Goal: Communication & Community: Answer question/provide support

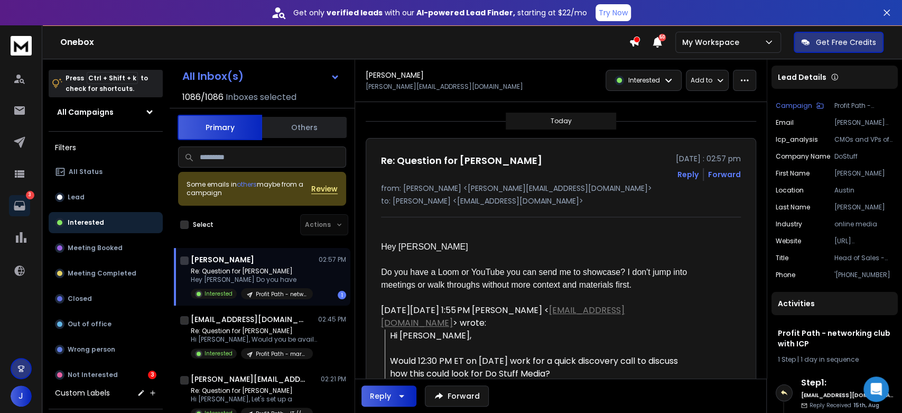
scroll to position [51, 0]
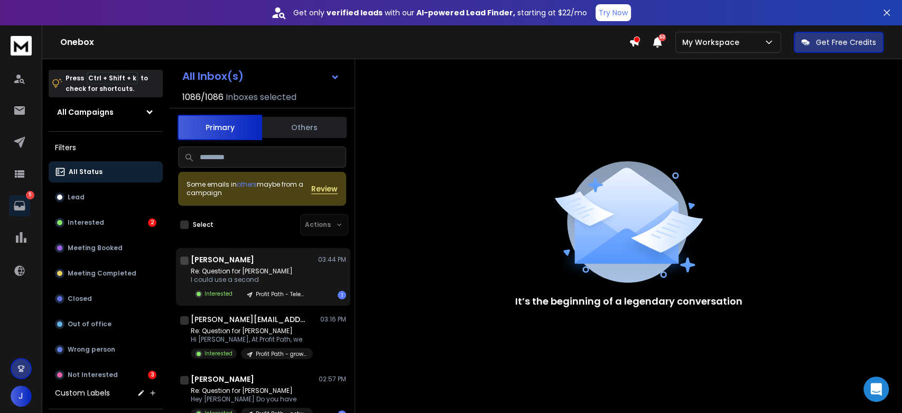
click at [280, 297] on p "Profit Path - Telemedicine - mkt cmo ceo coo" at bounding box center [281, 294] width 51 height 8
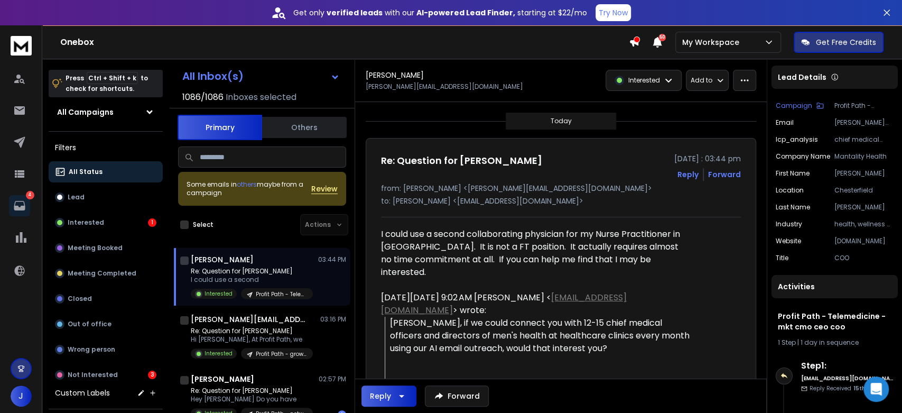
click at [211, 156] on input at bounding box center [262, 156] width 168 height 21
paste input "**********"
click at [211, 156] on input "**********" at bounding box center [262, 156] width 168 height 21
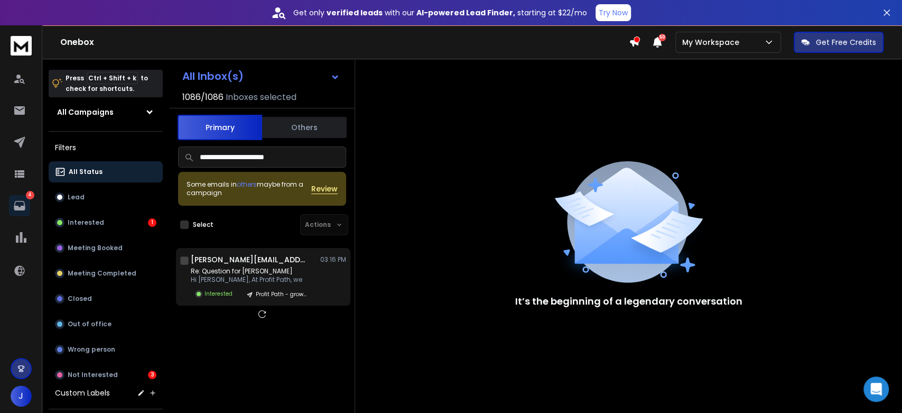
type input "**********"
click at [280, 300] on div "anshumaan@myillumine.com 03:16 PM Re: Question for Anshumaan Hi Anshumaan, At P…" at bounding box center [263, 277] width 174 height 58
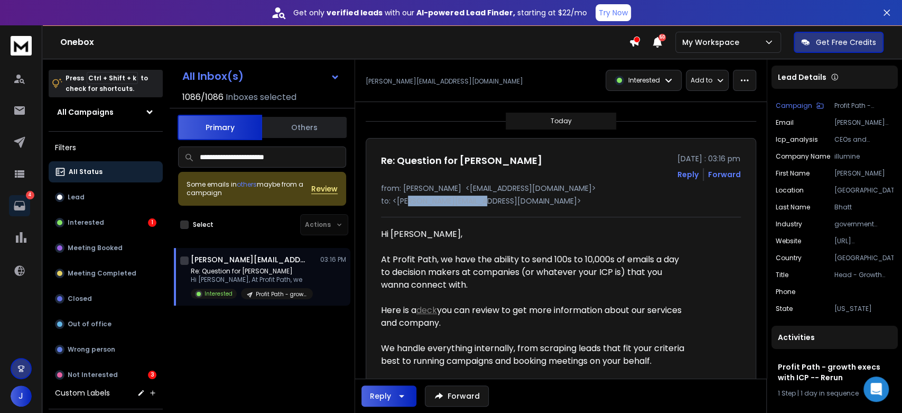
drag, startPoint x: 409, startPoint y: 200, endPoint x: 495, endPoint y: 200, distance: 85.6
click at [494, 200] on p "to: <anshumaan@myillumine.com>" at bounding box center [561, 201] width 360 height 11
click at [246, 151] on input "**********" at bounding box center [262, 156] width 168 height 21
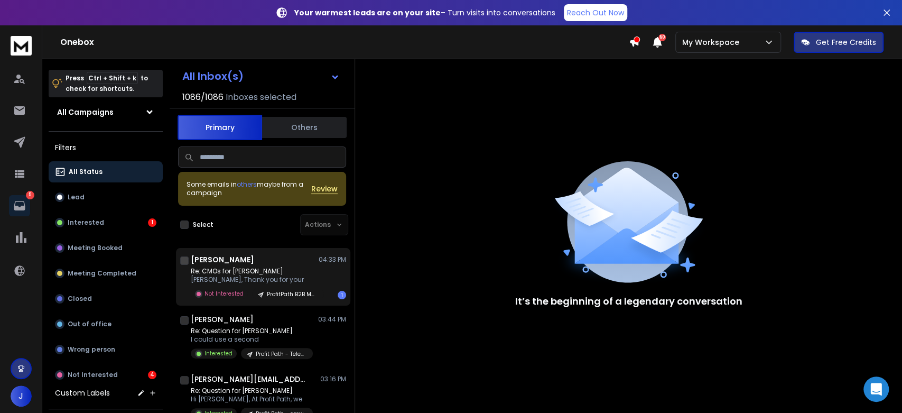
click at [241, 259] on h1 "[PERSON_NAME]" at bounding box center [222, 259] width 63 height 11
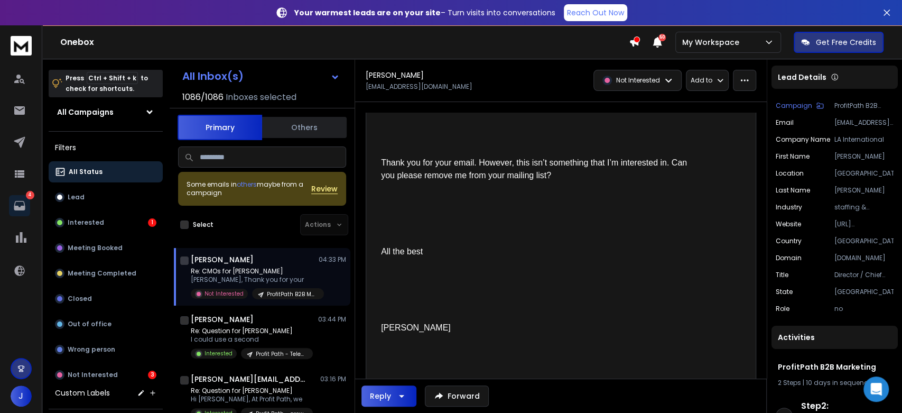
scroll to position [148, 0]
click at [762, 88] on div "Asanka De Silva Asanka De Silva adesilva@lainternational.me Not Interested Add …" at bounding box center [561, 80] width 412 height 43
click at [746, 83] on button "button" at bounding box center [744, 80] width 23 height 21
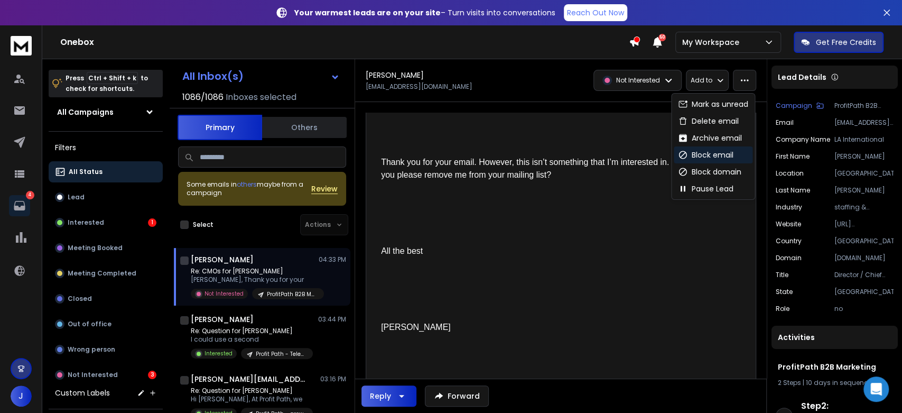
click at [709, 155] on div "Block email" at bounding box center [705, 155] width 55 height 11
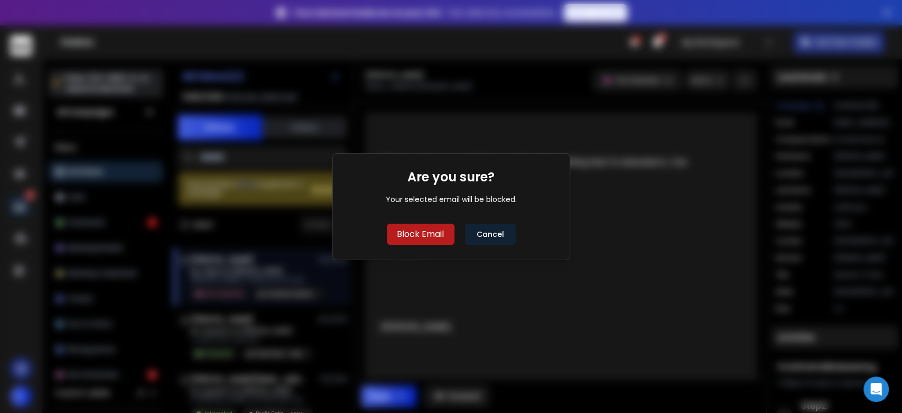
click at [447, 240] on button "Block Email" at bounding box center [421, 234] width 68 height 21
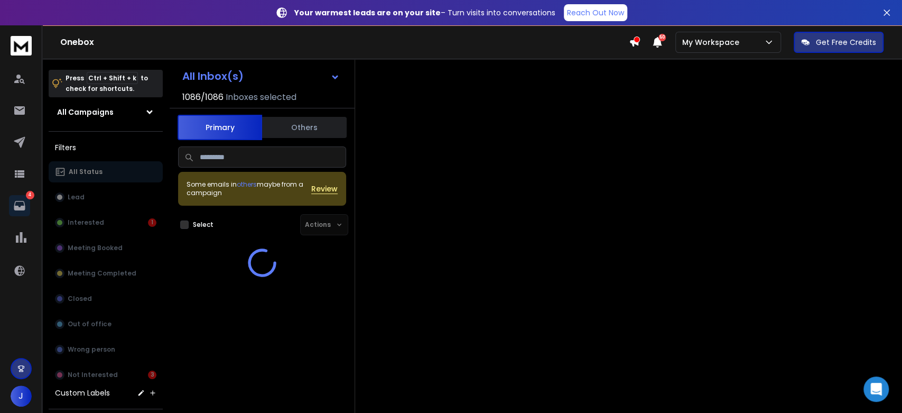
scroll to position [0, 0]
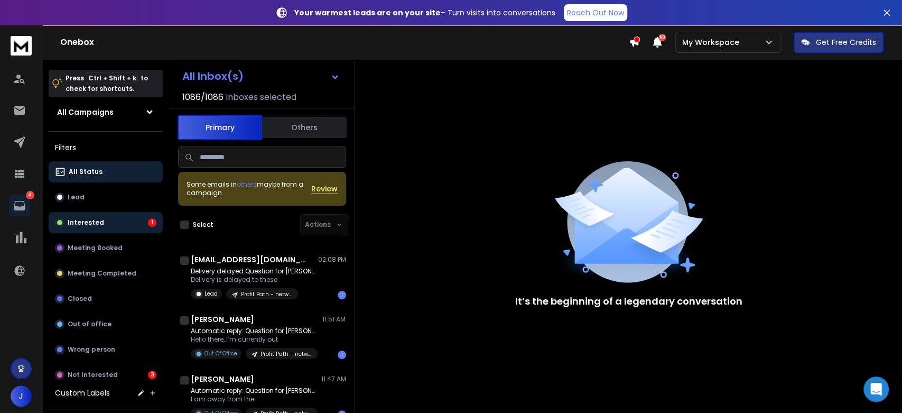
click at [124, 228] on button "Interested 1" at bounding box center [106, 222] width 114 height 21
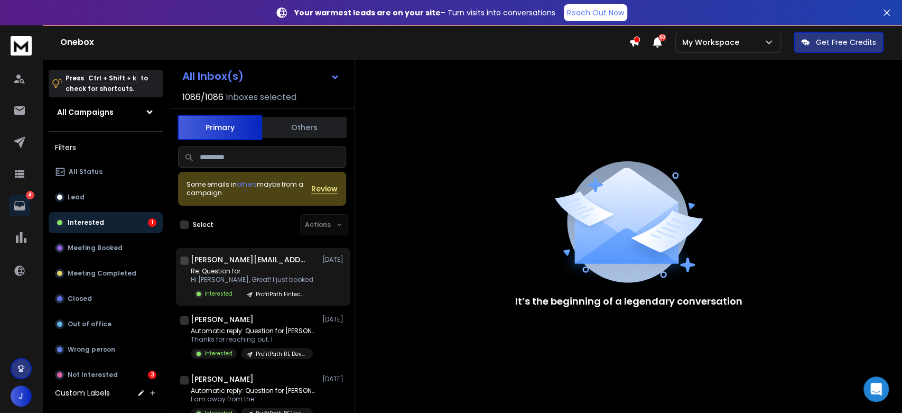
click at [214, 303] on div "rebecca@minervavaluations.com 09 Jul Re: Question for Hi Rebecca, Great! I just…" at bounding box center [263, 277] width 174 height 58
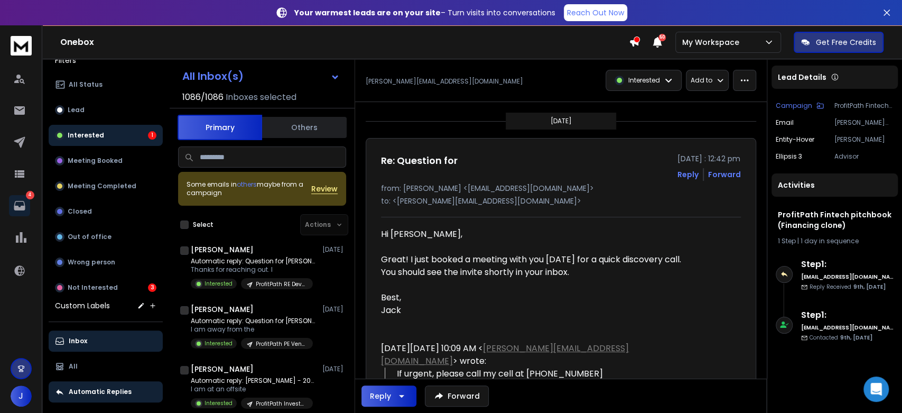
scroll to position [88, 0]
click at [121, 333] on button "Inbox" at bounding box center [106, 339] width 114 height 21
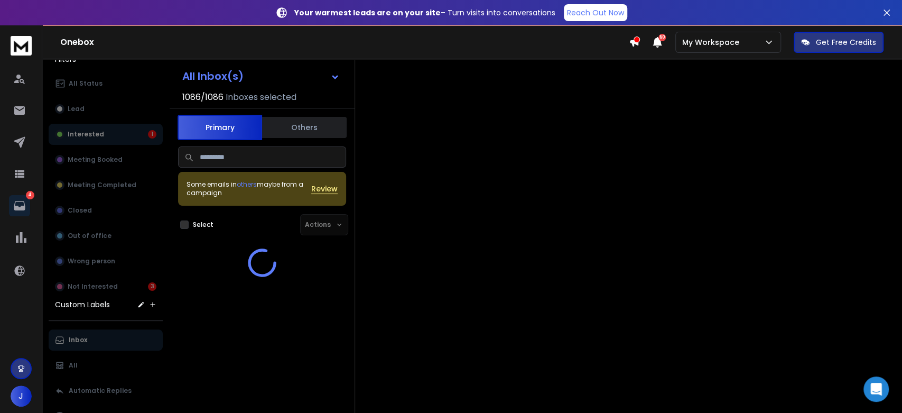
scroll to position [0, 0]
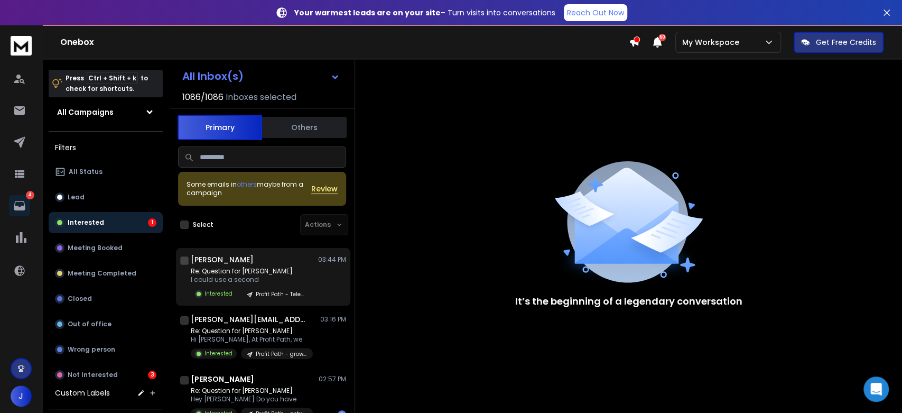
click at [256, 290] on p "Profit Path - Telemedicine - mkt cmo ceo coo" at bounding box center [281, 294] width 51 height 8
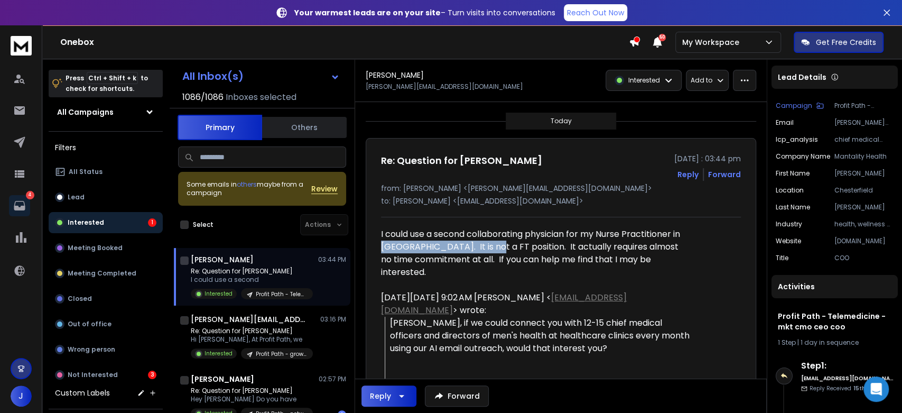
drag, startPoint x: 379, startPoint y: 252, endPoint x: 482, endPoint y: 251, distance: 103.1
click at [482, 251] on div "I could use a second collaborating physician for my Nurse Practitioner in PA. I…" at bounding box center [535, 253] width 309 height 51
drag, startPoint x: 477, startPoint y: 264, endPoint x: 560, endPoint y: 264, distance: 82.5
click at [559, 264] on div "I could use a second collaborating physician for my Nurse Practitioner in PA. I…" at bounding box center [535, 253] width 309 height 51
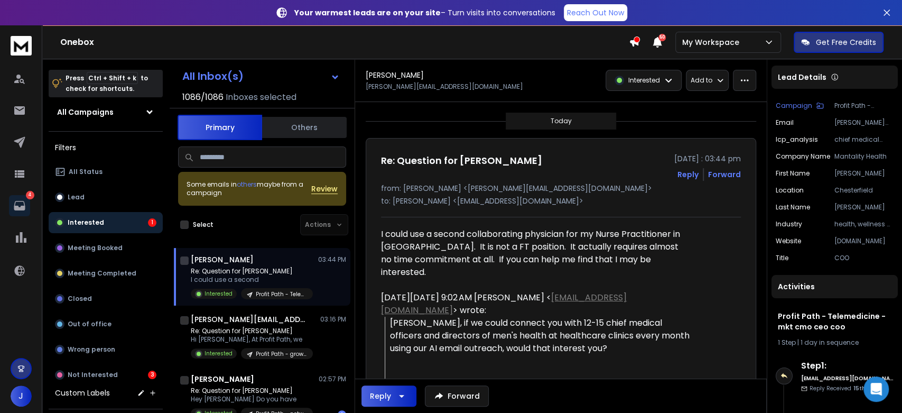
click at [560, 264] on div "I could use a second collaborating physician for my Nurse Practitioner in PA. I…" at bounding box center [535, 253] width 309 height 51
click at [740, 81] on icon "button" at bounding box center [745, 81] width 10 height 10
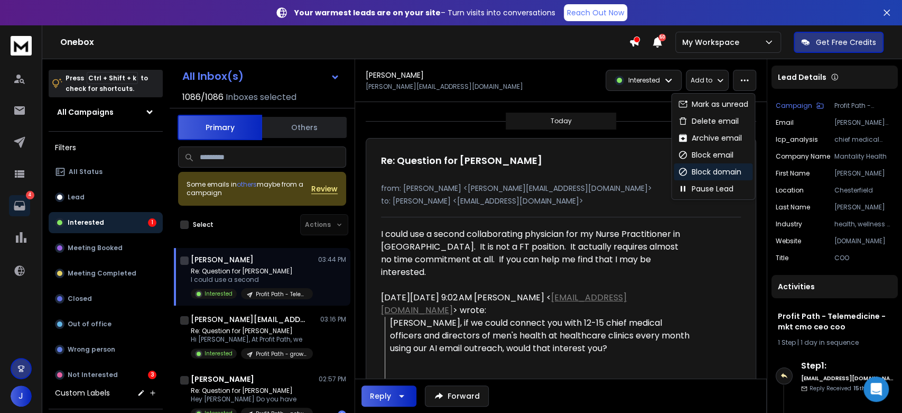
click at [708, 164] on div "Block domain" at bounding box center [713, 171] width 79 height 17
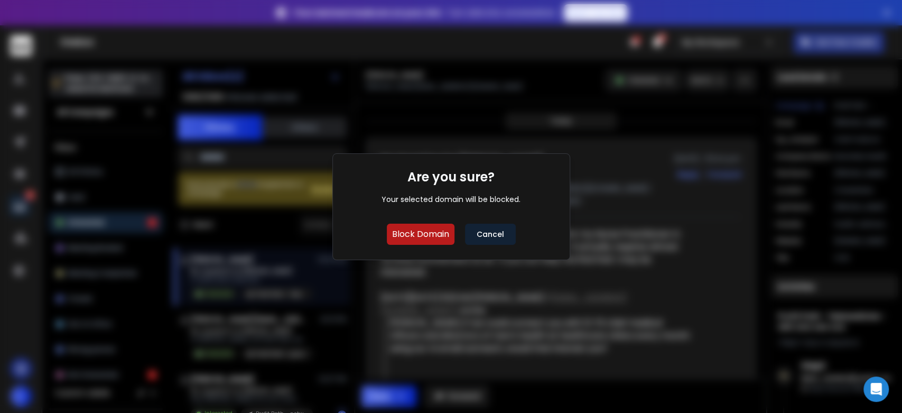
click at [441, 229] on button "Block Domain" at bounding box center [421, 234] width 68 height 21
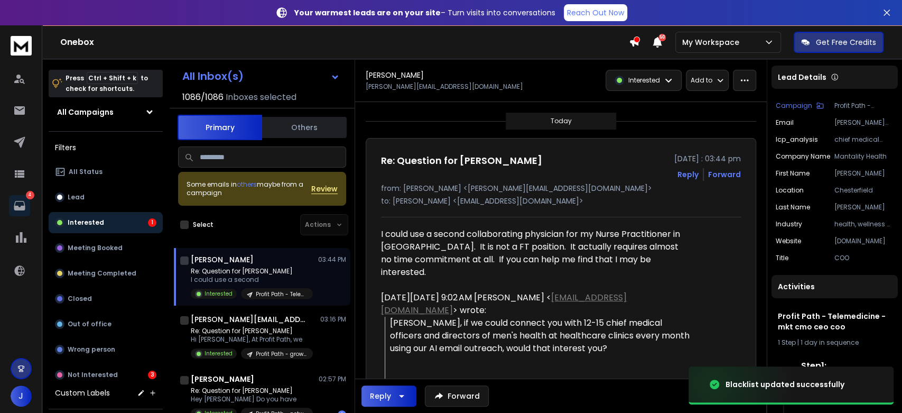
click at [742, 80] on icon "button" at bounding box center [745, 80] width 8 height 2
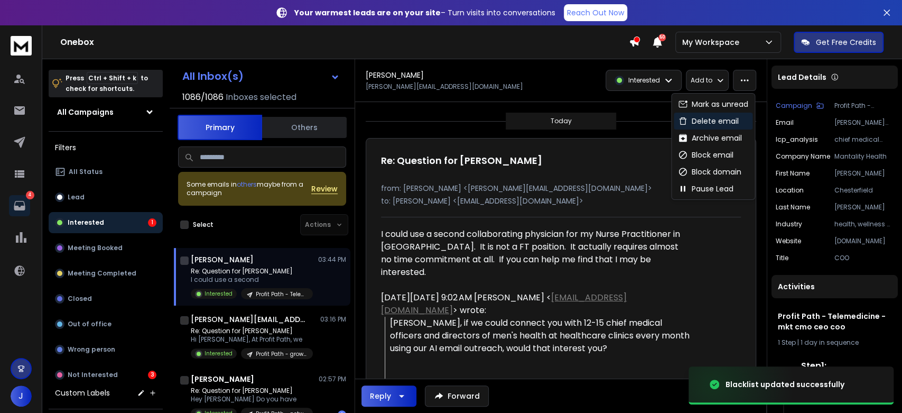
click at [715, 122] on div "Delete email" at bounding box center [708, 121] width 61 height 11
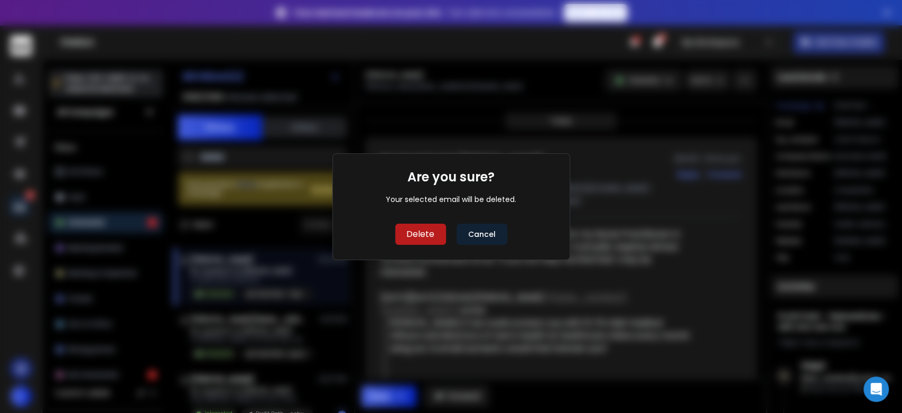
click at [430, 227] on button "Delete" at bounding box center [420, 234] width 51 height 21
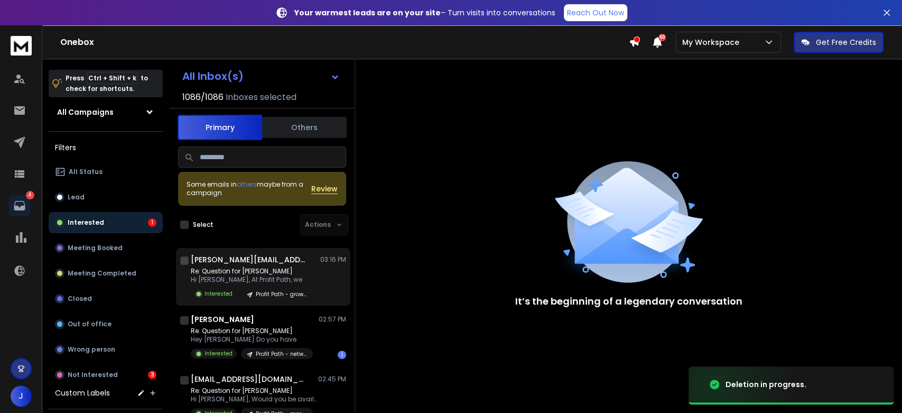
click at [299, 289] on div "Profit Path - growth execs with ICP -- Rerun" at bounding box center [277, 293] width 72 height 11
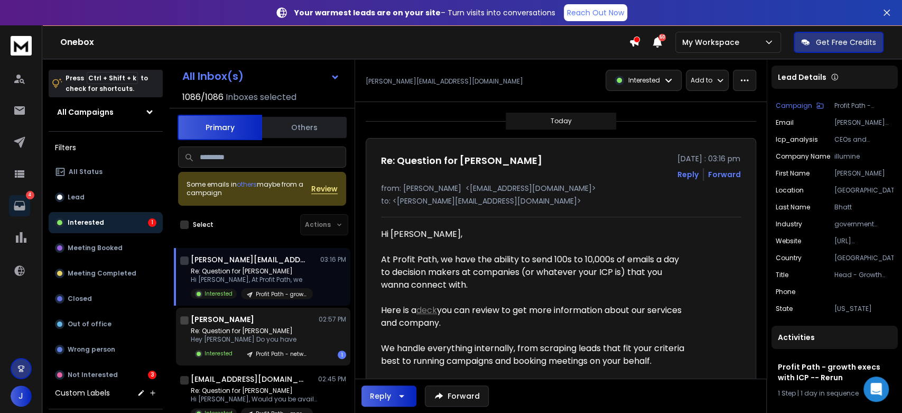
click at [290, 341] on p "Hey Jack Do you have" at bounding box center [252, 339] width 122 height 8
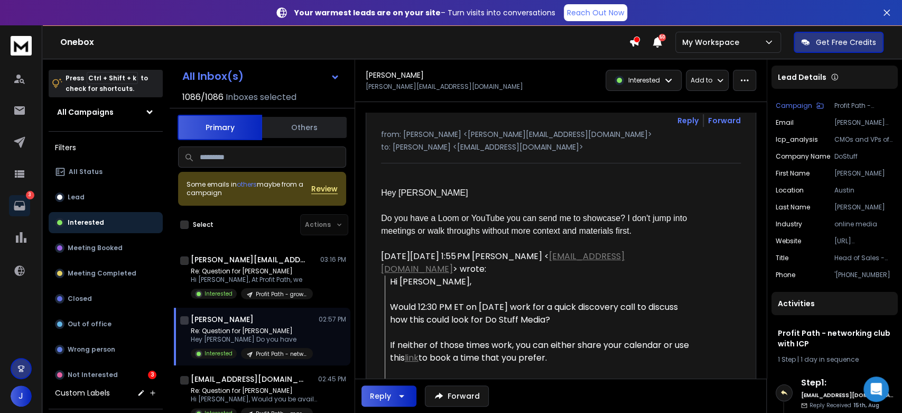
scroll to position [56, 0]
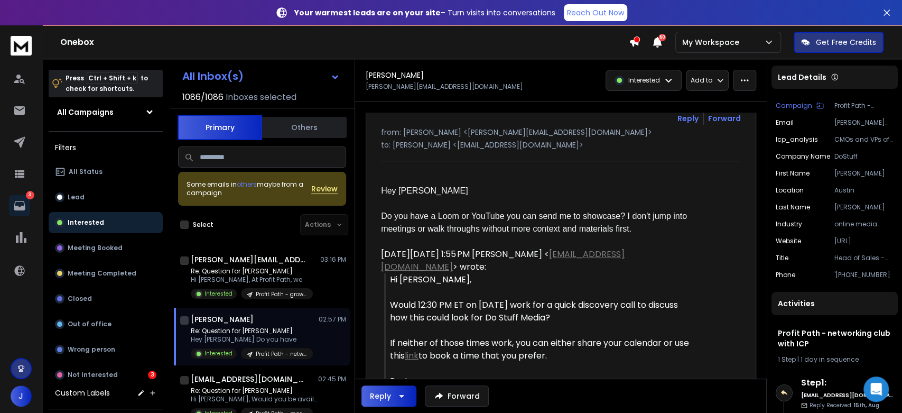
click at [381, 399] on div "Reply" at bounding box center [380, 396] width 21 height 11
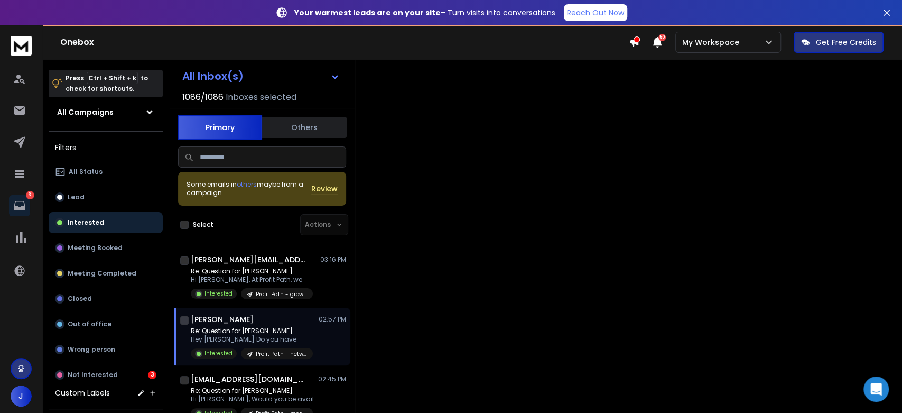
scroll to position [0, 0]
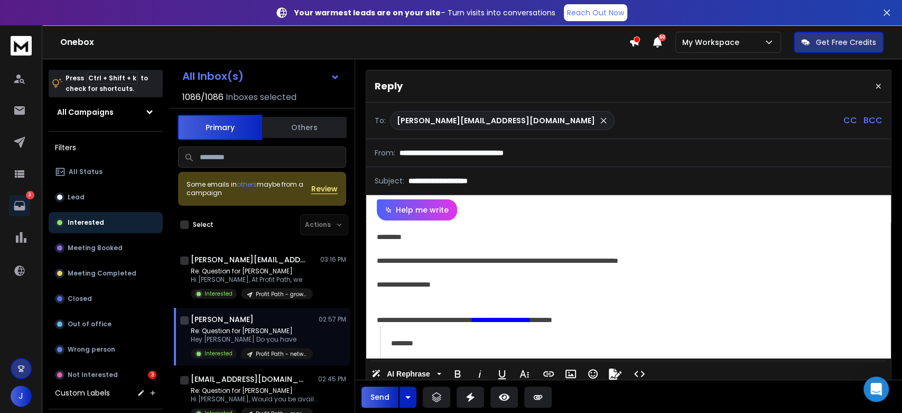
click at [416, 259] on div "**********" at bounding box center [623, 267] width 492 height 24
click at [419, 259] on div "**********" at bounding box center [623, 267] width 492 height 24
click at [550, 372] on icon "button" at bounding box center [548, 373] width 11 height 5
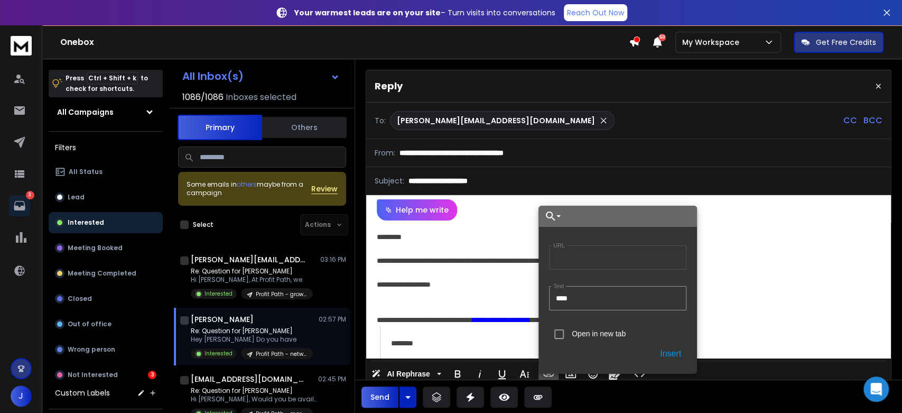
click at [562, 265] on input "URL" at bounding box center [617, 257] width 137 height 24
type input "**********"
drag, startPoint x: 676, startPoint y: 351, endPoint x: 642, endPoint y: 330, distance: 39.9
click at [676, 353] on button "Insert" at bounding box center [671, 353] width 32 height 19
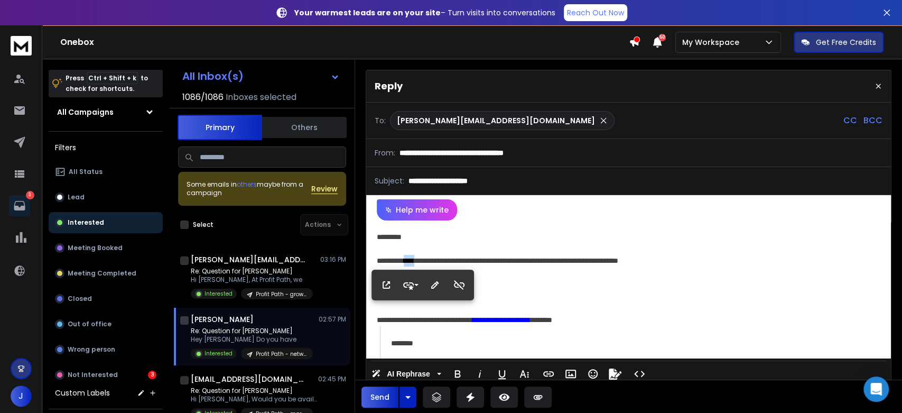
scroll to position [0, 0]
click at [501, 284] on div "**********" at bounding box center [623, 285] width 492 height 12
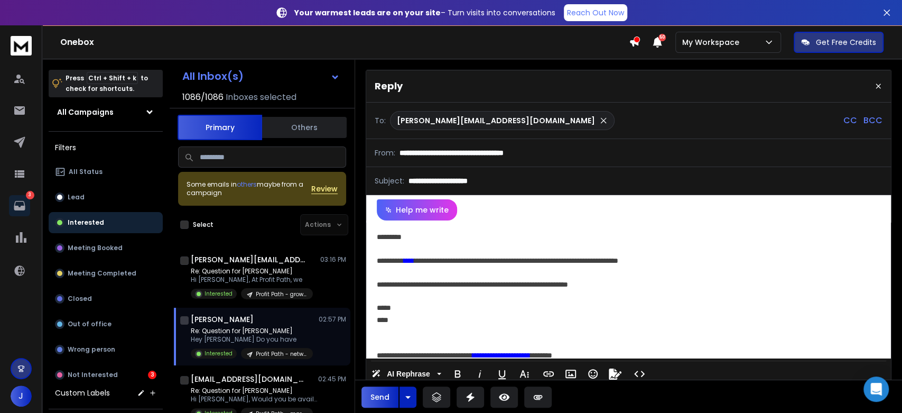
click at [613, 284] on div "**********" at bounding box center [623, 303] width 492 height 48
click at [382, 393] on button "Send" at bounding box center [380, 396] width 37 height 21
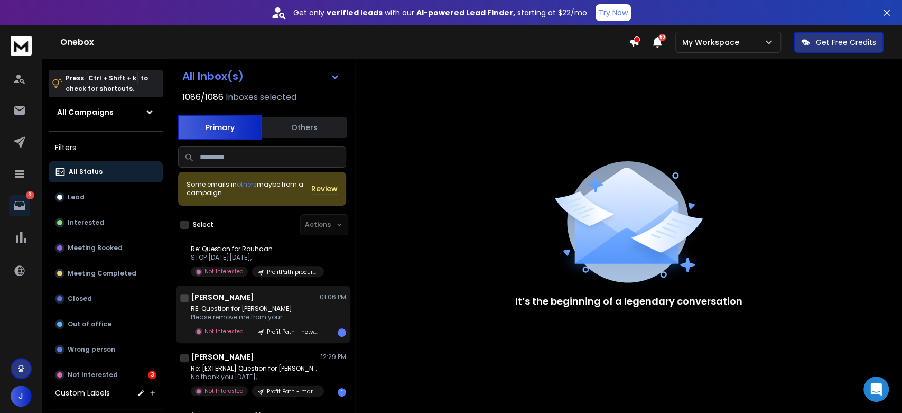
scroll to position [338, 0]
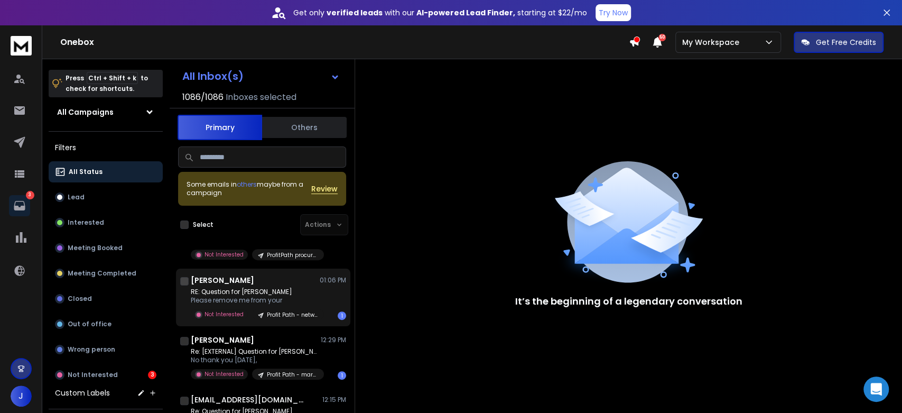
click at [260, 296] on p "Please remove me from your" at bounding box center [254, 300] width 127 height 8
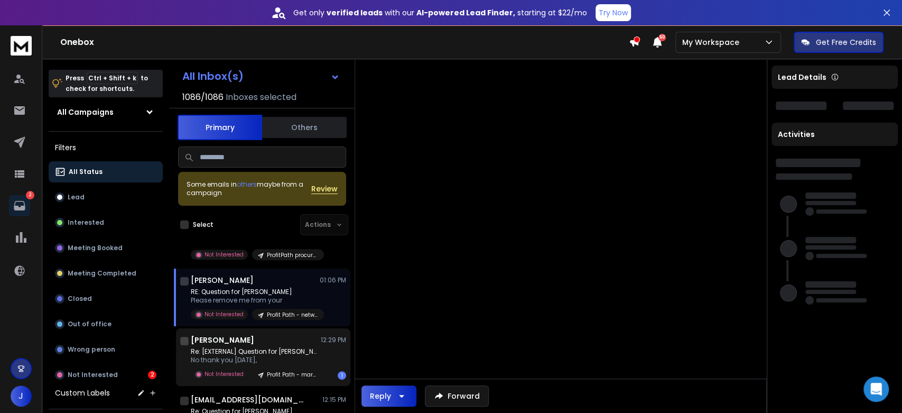
click at [264, 362] on p "No thank you [DATE]," at bounding box center [254, 360] width 127 height 8
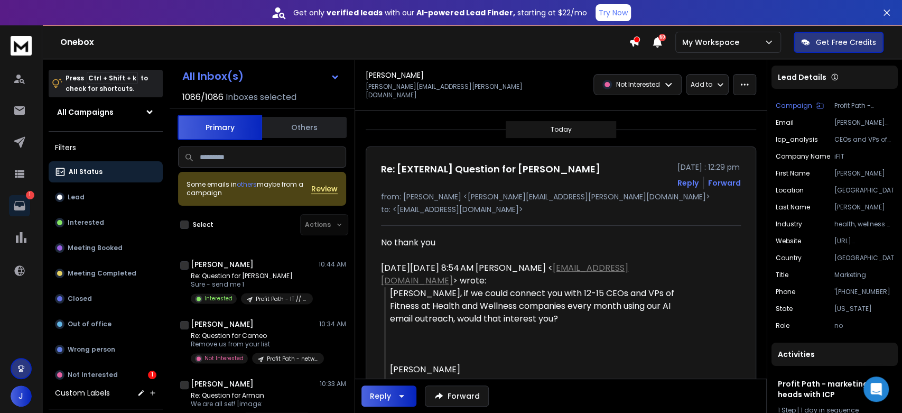
scroll to position [1022, 0]
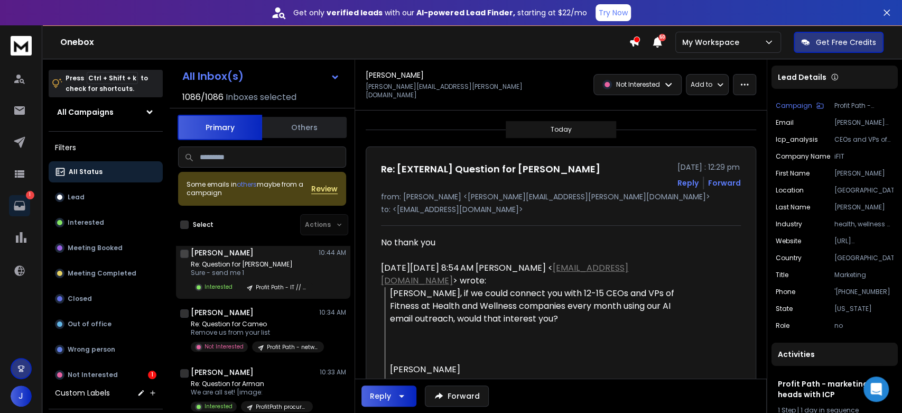
click at [224, 272] on p "Sure - send me 1" at bounding box center [252, 273] width 122 height 8
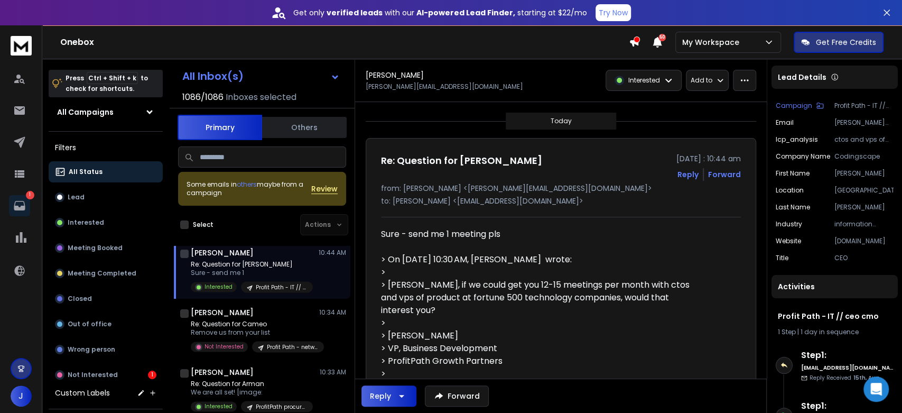
click at [750, 89] on button "button" at bounding box center [744, 80] width 23 height 21
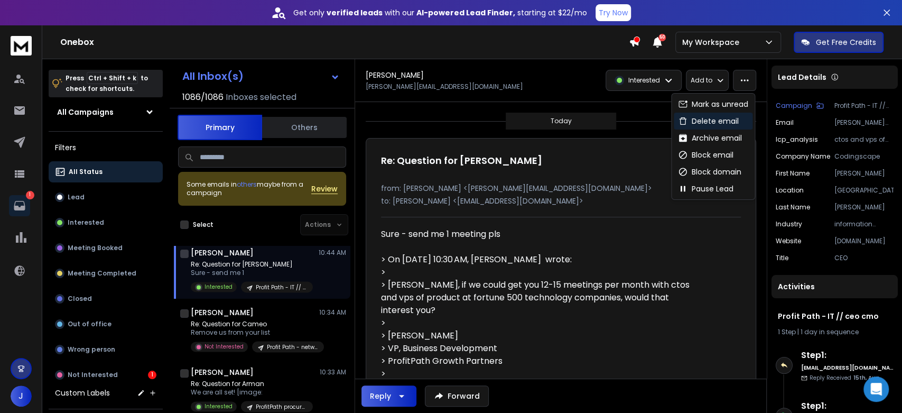
click at [713, 124] on div "Delete email" at bounding box center [708, 121] width 61 height 11
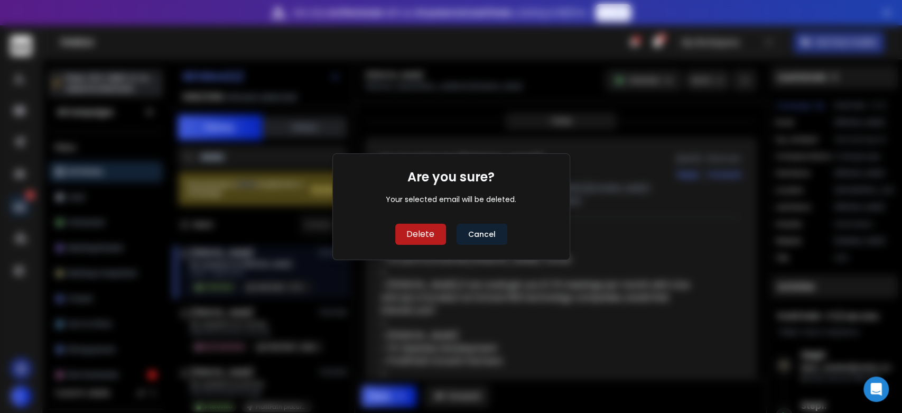
click at [427, 240] on button "Delete" at bounding box center [420, 234] width 51 height 21
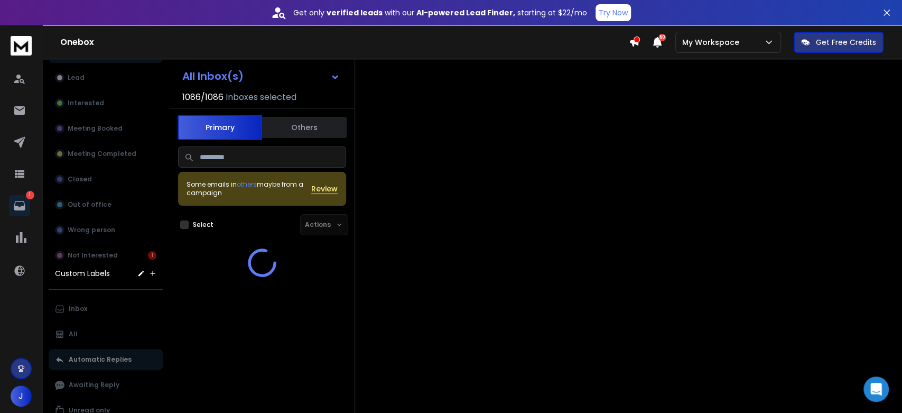
scroll to position [0, 0]
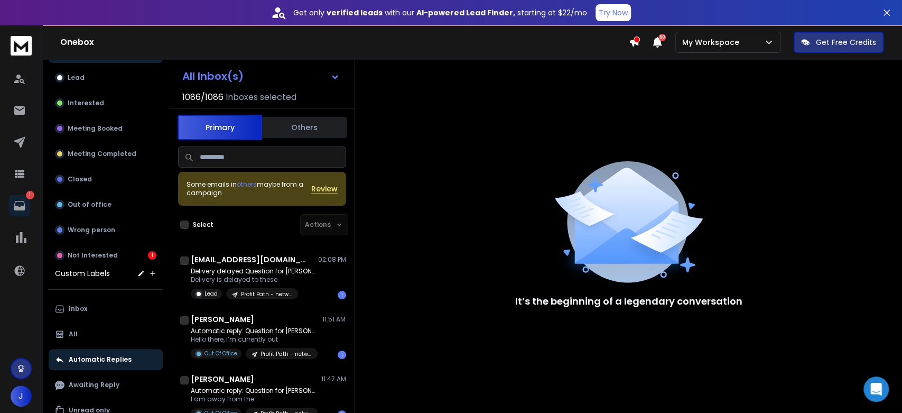
click at [129, 297] on div "Press Ctrl + Shift + k to check for shortcuts. All Campaigns All Campaigns Filt…" at bounding box center [105, 265] width 127 height 413
click at [125, 307] on button "Inbox" at bounding box center [106, 308] width 114 height 21
